Goal: Navigation & Orientation: Find specific page/section

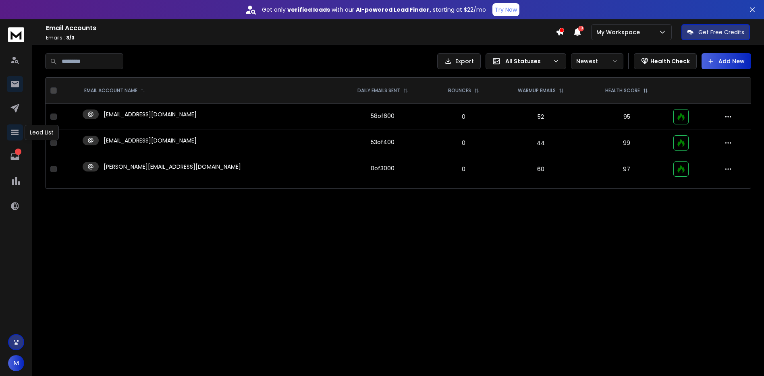
click at [19, 130] on icon at bounding box center [15, 133] width 10 height 10
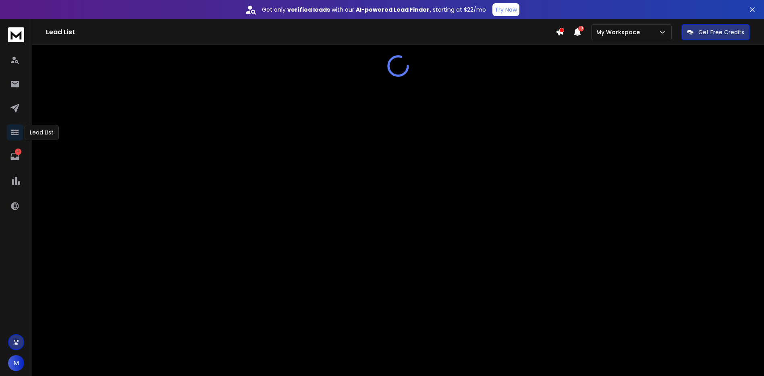
click at [16, 130] on icon at bounding box center [14, 133] width 7 height 6
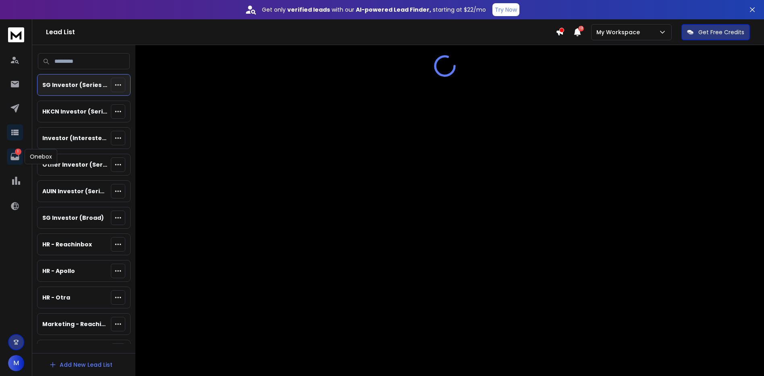
click at [16, 156] on icon at bounding box center [15, 157] width 10 height 10
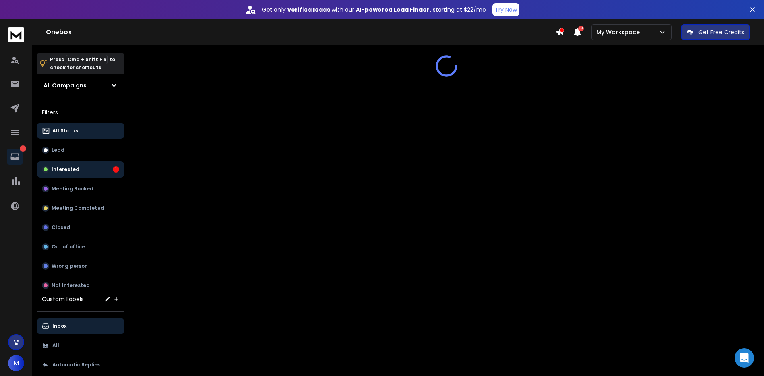
click at [63, 169] on p "Interested" at bounding box center [66, 169] width 28 height 6
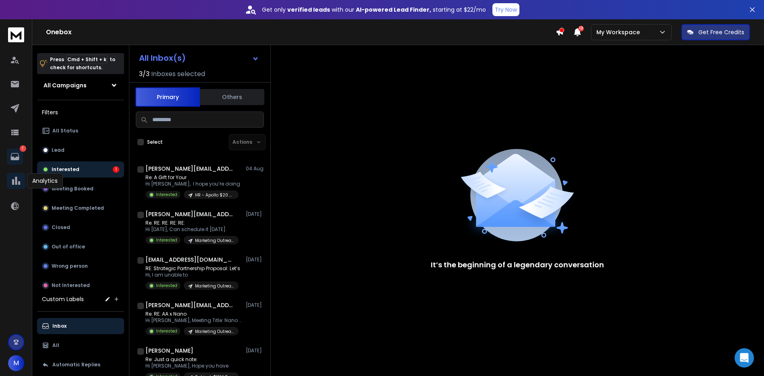
click at [18, 175] on icon at bounding box center [16, 181] width 12 height 12
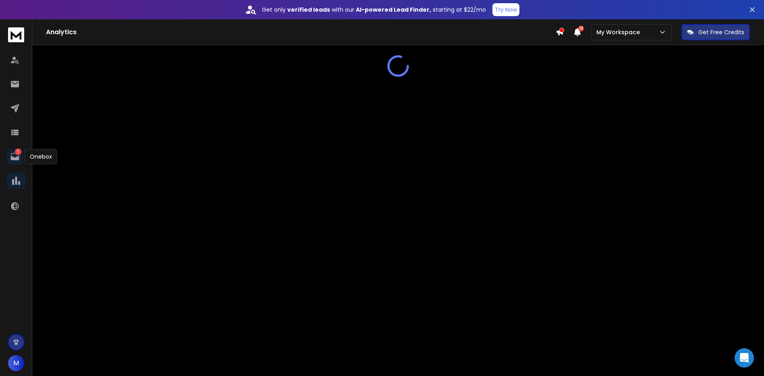
click at [17, 158] on icon at bounding box center [14, 156] width 8 height 7
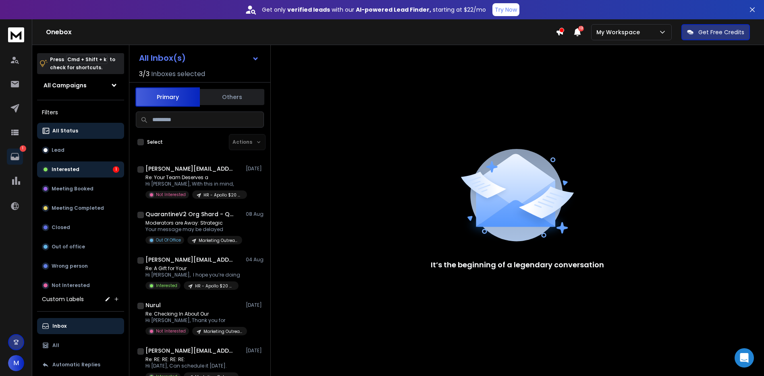
click at [80, 171] on button "Interested 1" at bounding box center [80, 170] width 87 height 16
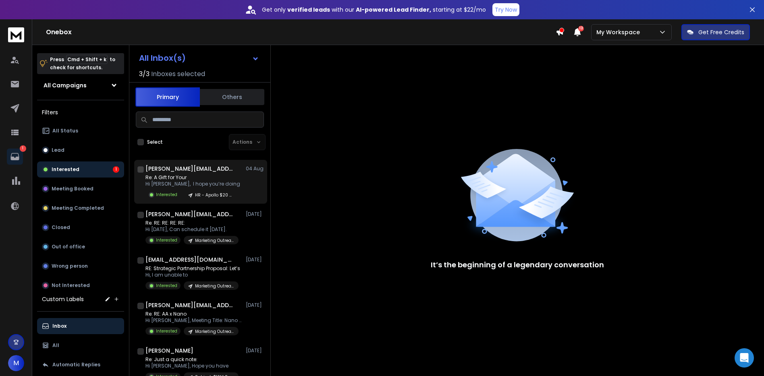
click at [208, 178] on p "Re: A Gift for Your" at bounding box center [192, 177] width 95 height 6
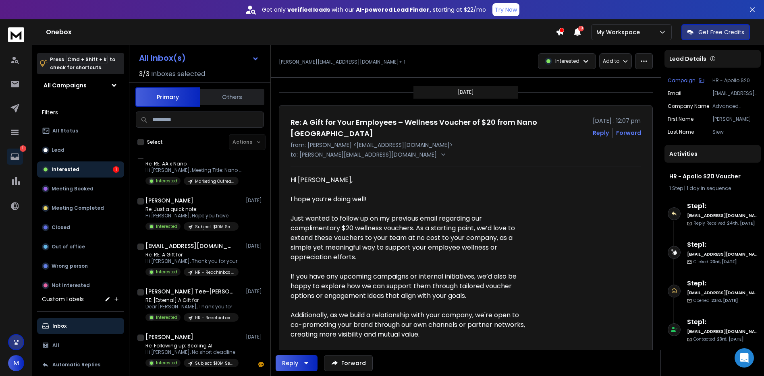
scroll to position [153, 0]
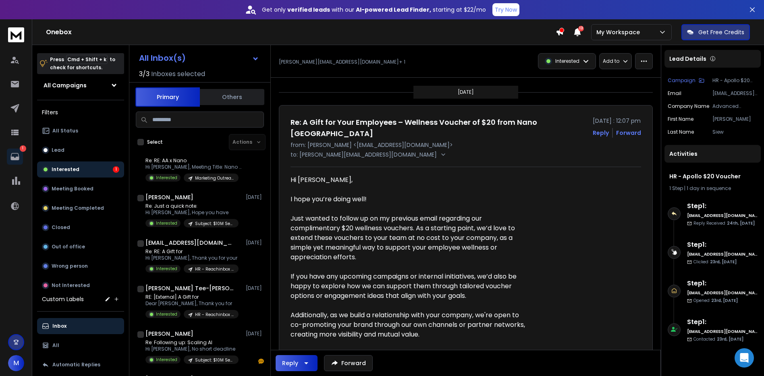
click at [81, 172] on button "Interested 1" at bounding box center [80, 170] width 87 height 16
click at [68, 127] on div "All Status" at bounding box center [60, 131] width 36 height 8
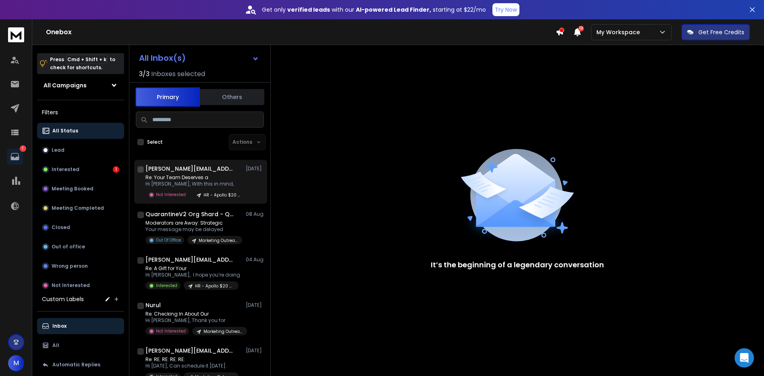
click at [210, 185] on p "Hi [PERSON_NAME], With this in mind," at bounding box center [193, 184] width 97 height 6
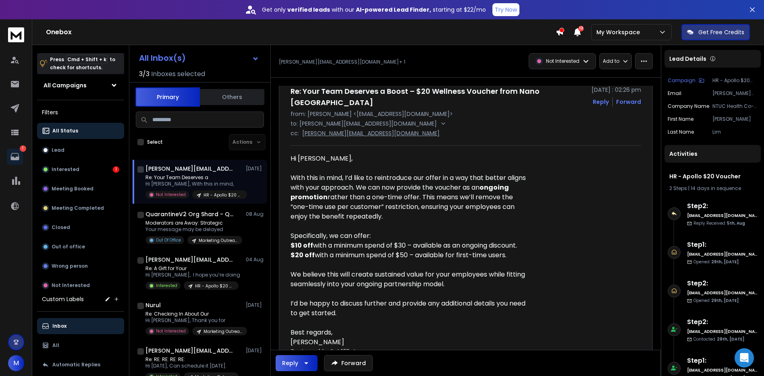
scroll to position [32, 0]
click at [21, 85] on link at bounding box center [15, 84] width 16 height 16
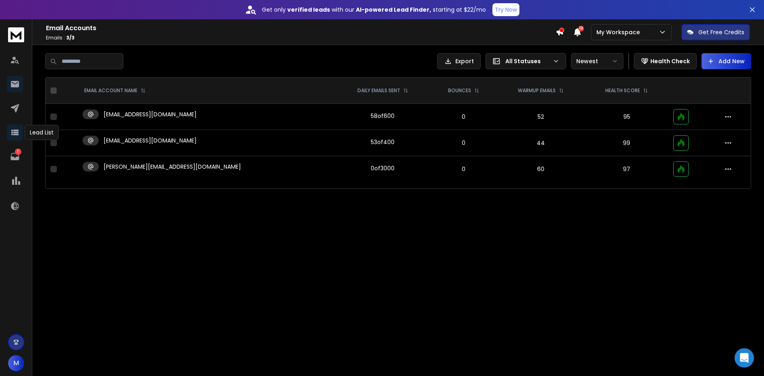
click at [8, 132] on link at bounding box center [15, 132] width 16 height 16
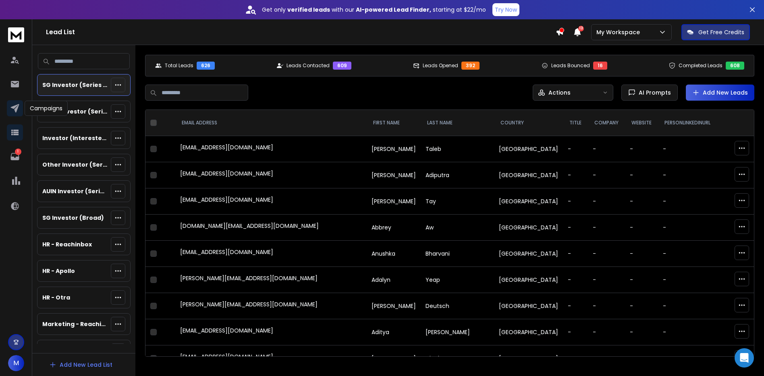
click at [15, 106] on icon at bounding box center [14, 108] width 8 height 8
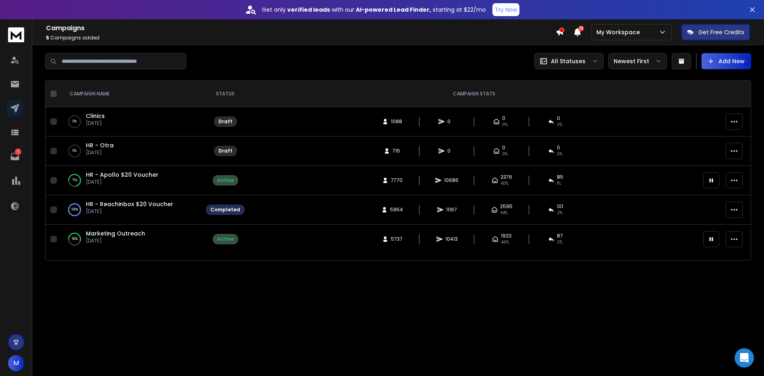
click at [95, 115] on span "Clinics" at bounding box center [95, 116] width 19 height 8
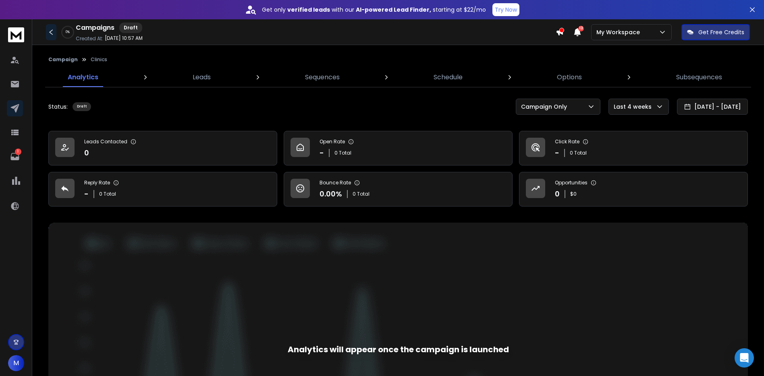
click at [52, 33] on icon at bounding box center [51, 32] width 7 height 7
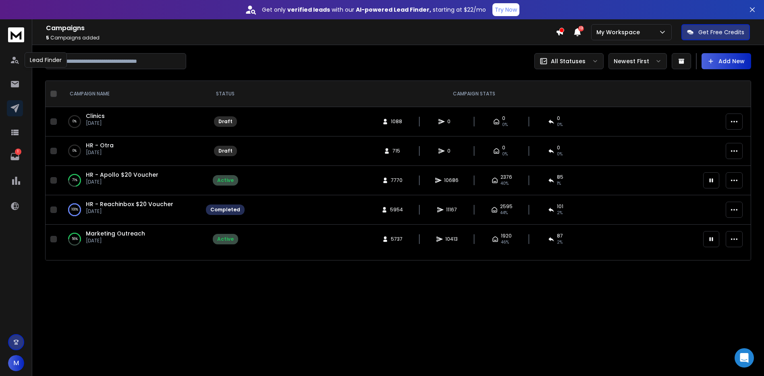
click at [14, 74] on div "1" at bounding box center [16, 135] width 19 height 166
click at [14, 81] on icon at bounding box center [15, 84] width 8 height 6
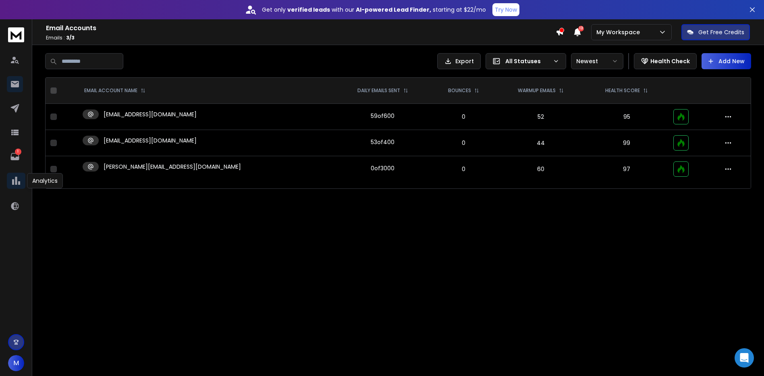
click at [14, 178] on icon at bounding box center [16, 181] width 12 height 12
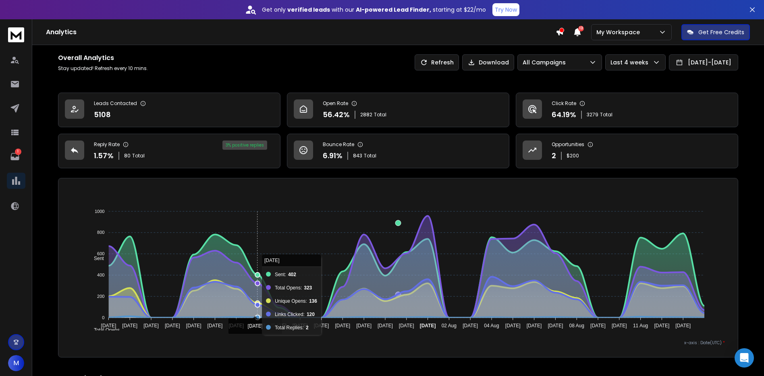
scroll to position [1, 0]
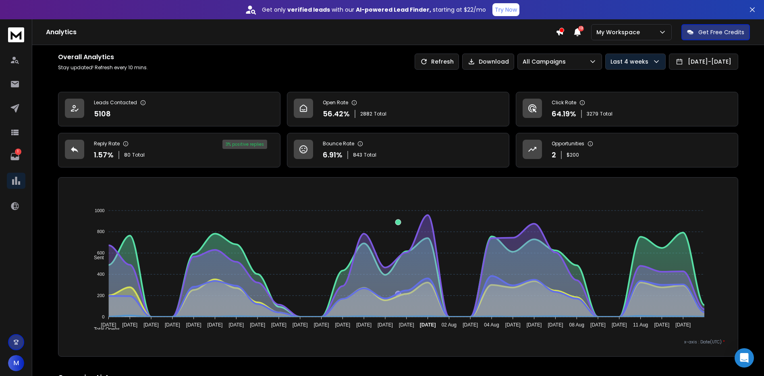
click at [614, 60] on p "Last 4 weeks" at bounding box center [630, 62] width 41 height 8
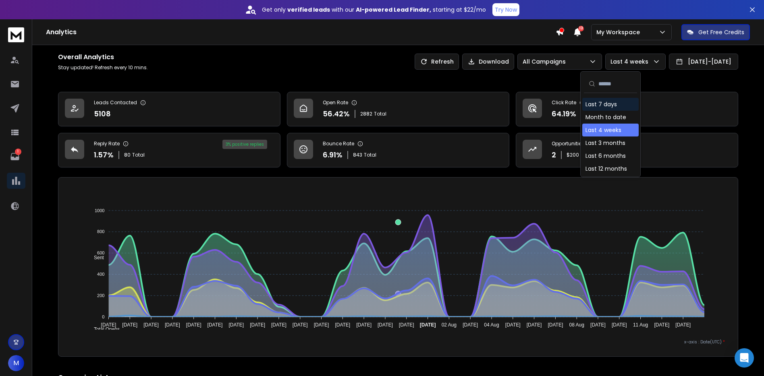
click at [602, 106] on div "Last 7 days" at bounding box center [600, 104] width 31 height 8
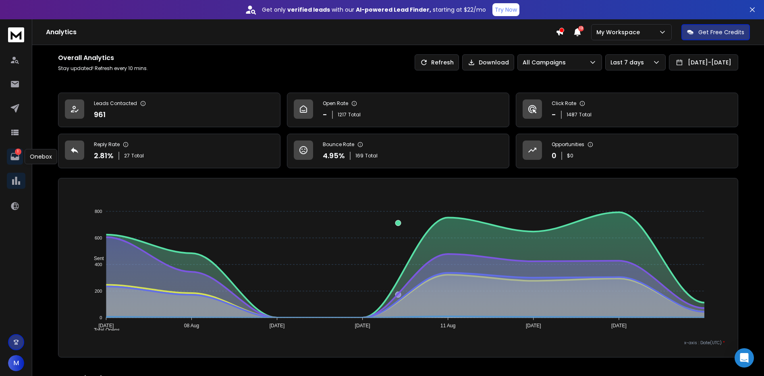
click at [10, 154] on icon at bounding box center [15, 157] width 10 height 10
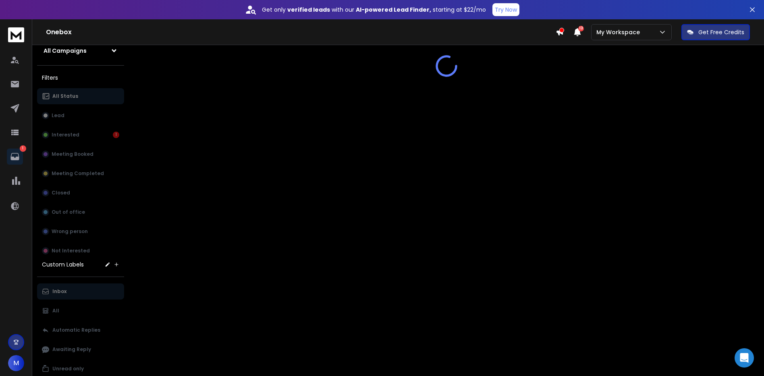
scroll to position [35, 0]
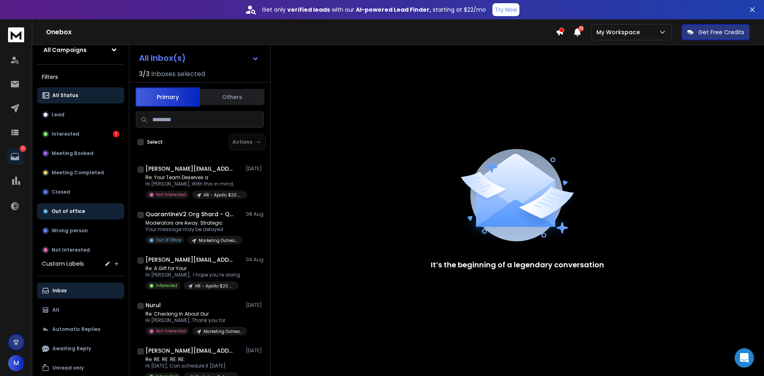
click at [72, 209] on p "Out of office" at bounding box center [68, 211] width 33 height 6
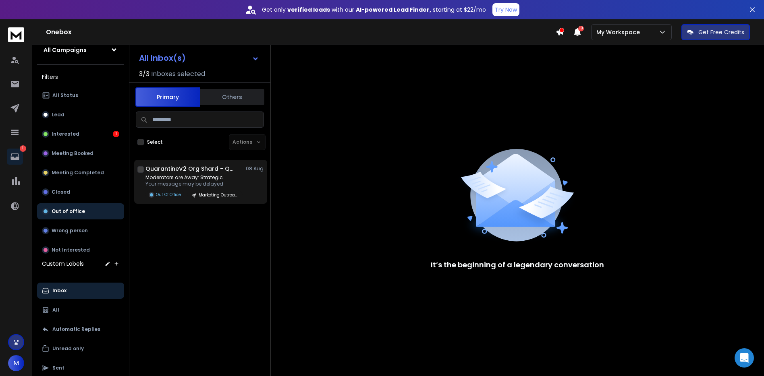
click at [193, 172] on h1 "QuarantineV2 Org Shard - QuarantineOrgShard{D5FD6316-0A84-416F-8512-3E97EBAF9B1…" at bounding box center [189, 169] width 89 height 8
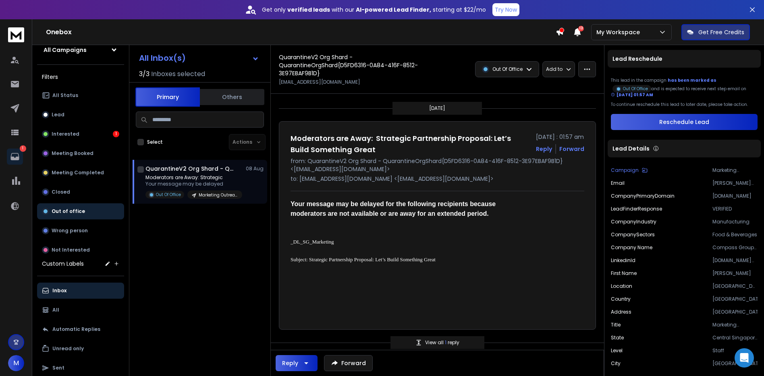
click at [216, 102] on button "Others" at bounding box center [232, 97] width 64 height 18
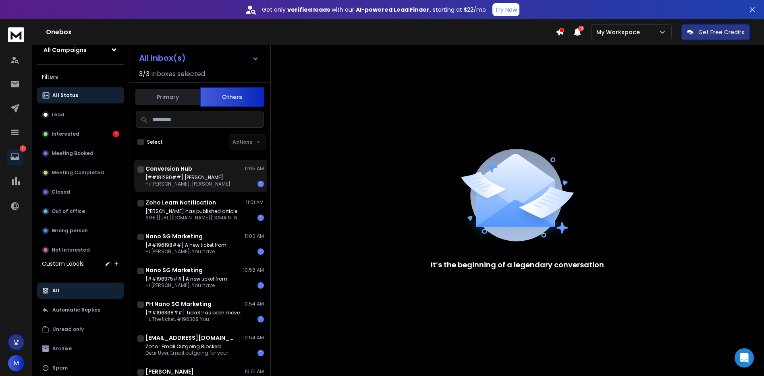
click at [199, 183] on p "Hi [PERSON_NAME], [PERSON_NAME]" at bounding box center [187, 184] width 85 height 6
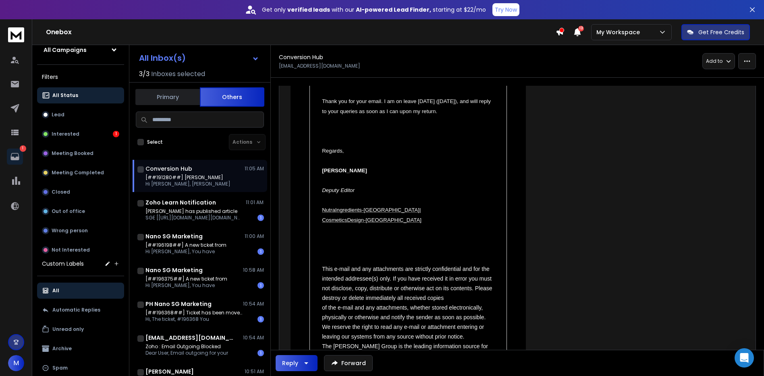
scroll to position [251, 0]
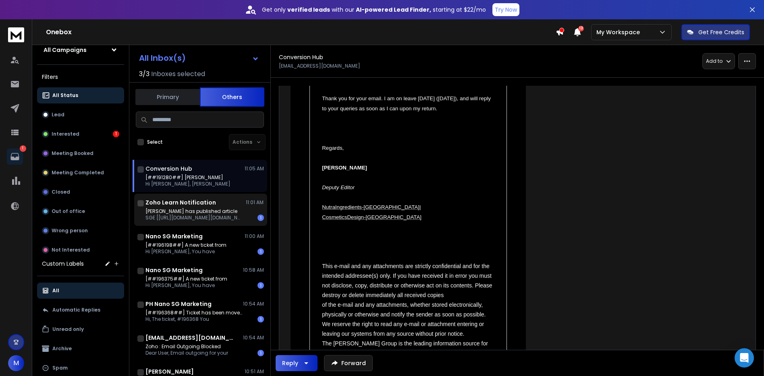
click at [174, 204] on h1 "Zoho Learn Notification" at bounding box center [180, 203] width 70 height 8
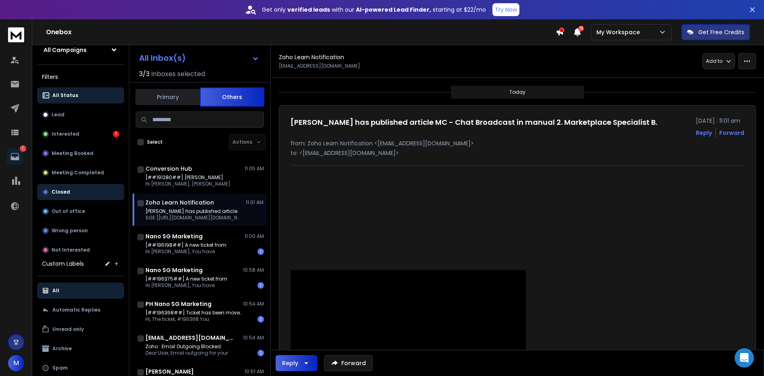
click at [64, 193] on p "Closed" at bounding box center [61, 192] width 19 height 6
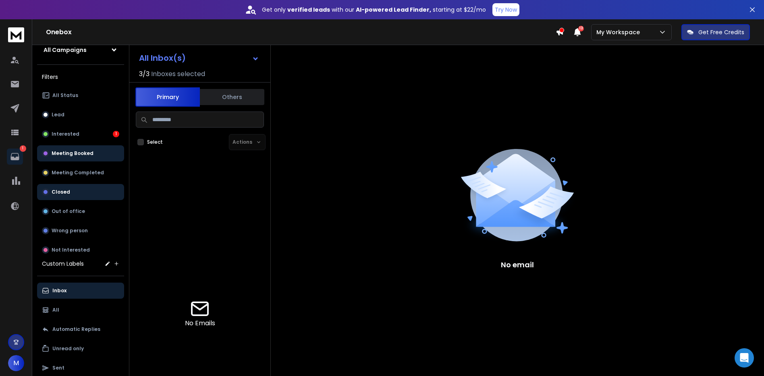
click at [66, 157] on div "Meeting Booked" at bounding box center [68, 153] width 52 height 7
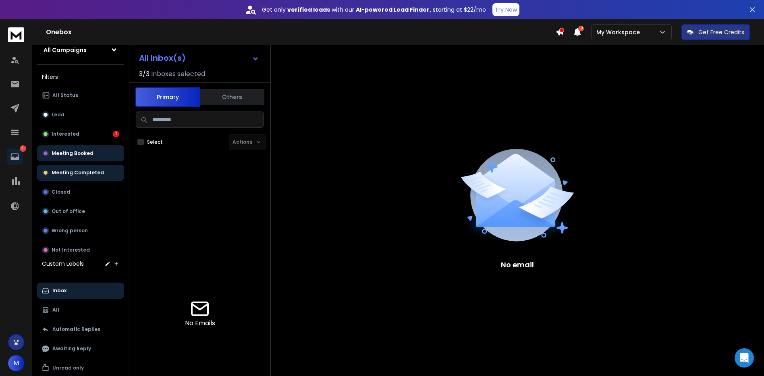
click at [66, 176] on button "Meeting Completed" at bounding box center [80, 173] width 87 height 16
click at [62, 191] on p "Closed" at bounding box center [61, 192] width 19 height 6
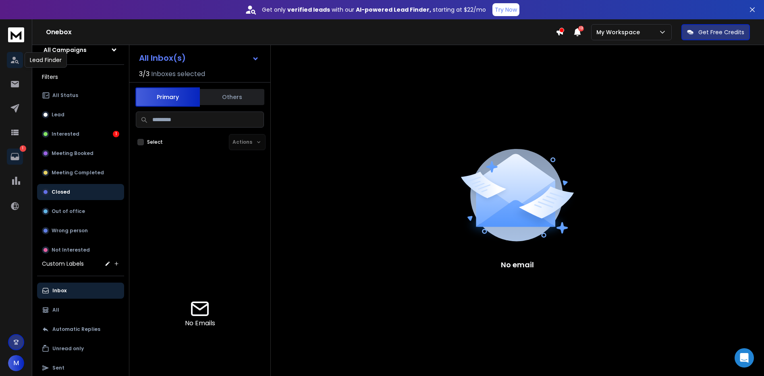
click at [7, 64] on link at bounding box center [15, 60] width 16 height 16
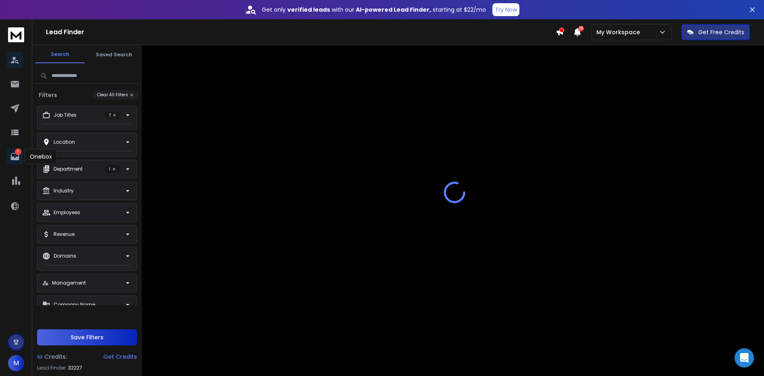
click at [17, 157] on icon at bounding box center [14, 156] width 8 height 7
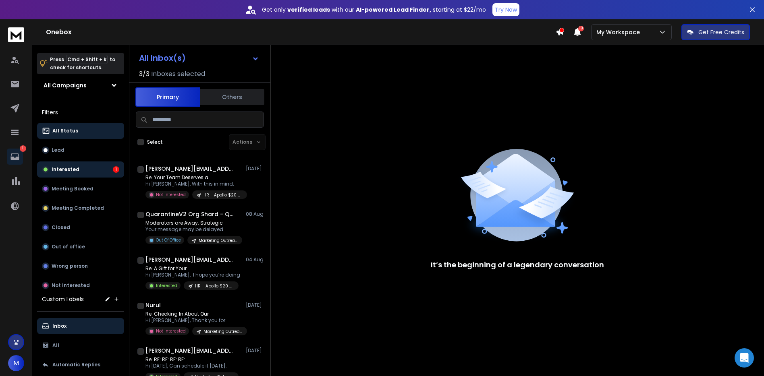
click at [70, 167] on p "Interested" at bounding box center [66, 169] width 28 height 6
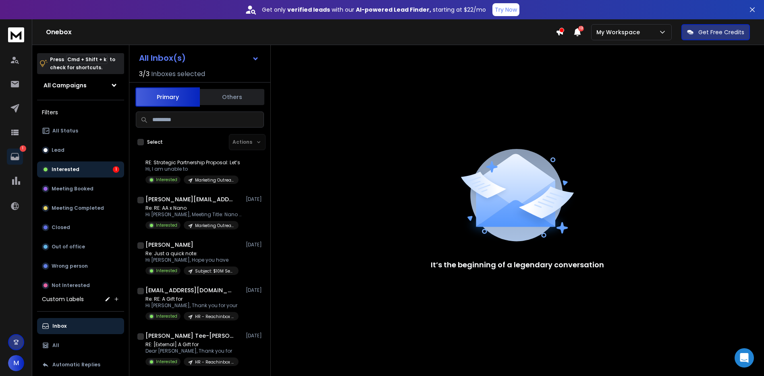
scroll to position [106, 0]
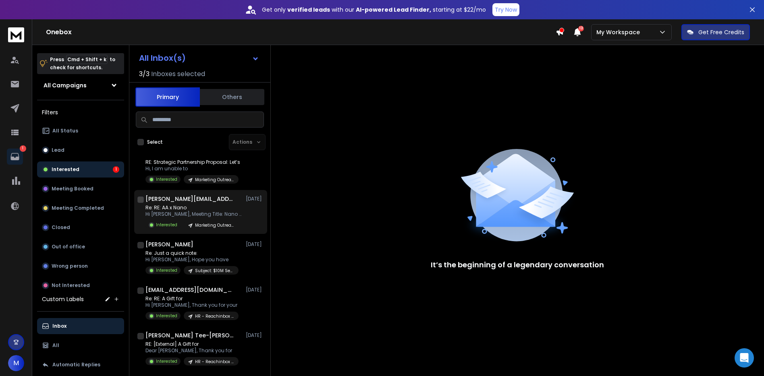
click at [199, 213] on p "Hi [PERSON_NAME], Meeting Title: Nano Singapore" at bounding box center [193, 214] width 97 height 6
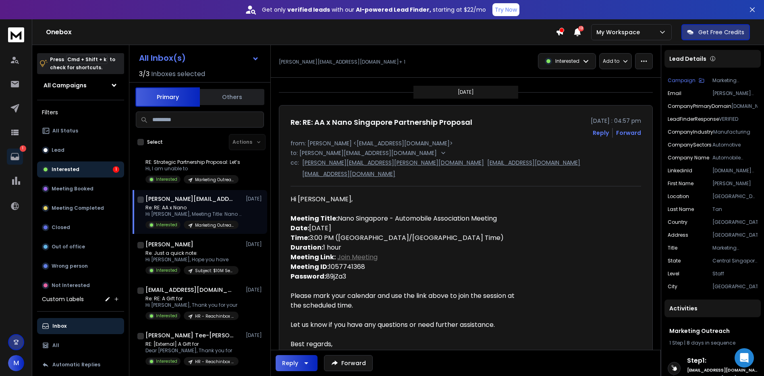
click at [461, 195] on div "Hi [PERSON_NAME]," at bounding box center [407, 204] width 235 height 19
